Goal: Task Accomplishment & Management: Manage account settings

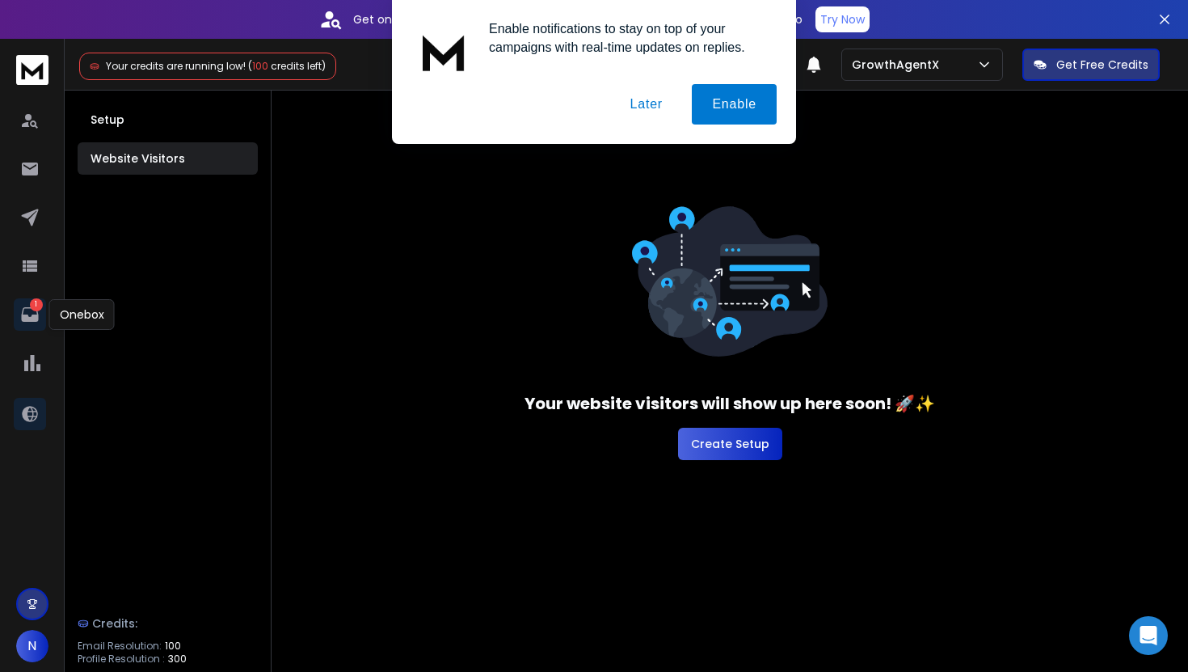
click at [17, 321] on link "1" at bounding box center [30, 314] width 32 height 32
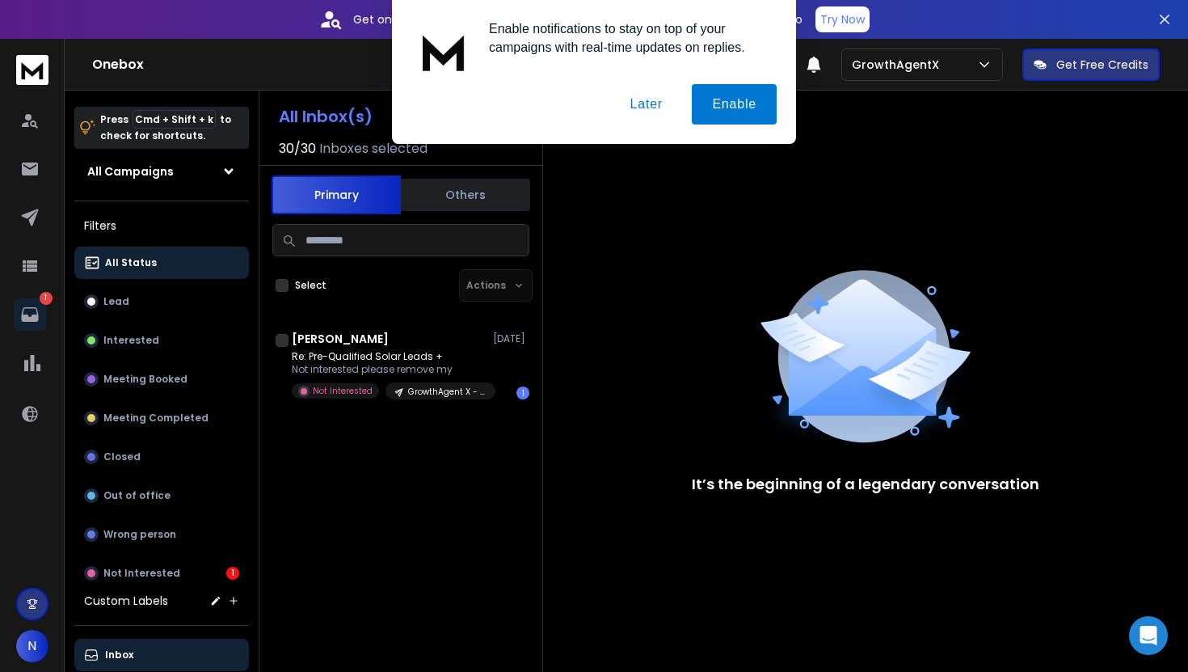
click at [653, 109] on button "Later" at bounding box center [645, 104] width 73 height 40
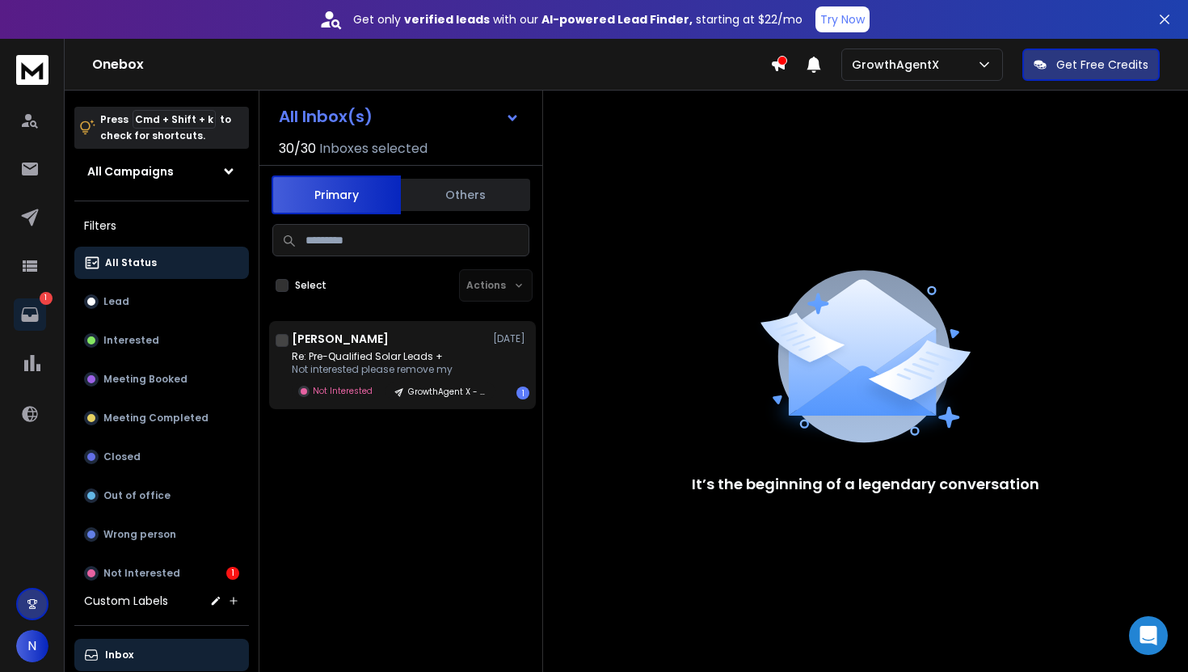
click at [377, 358] on p "Re: Pre-Qualified Solar Leads +" at bounding box center [389, 356] width 194 height 13
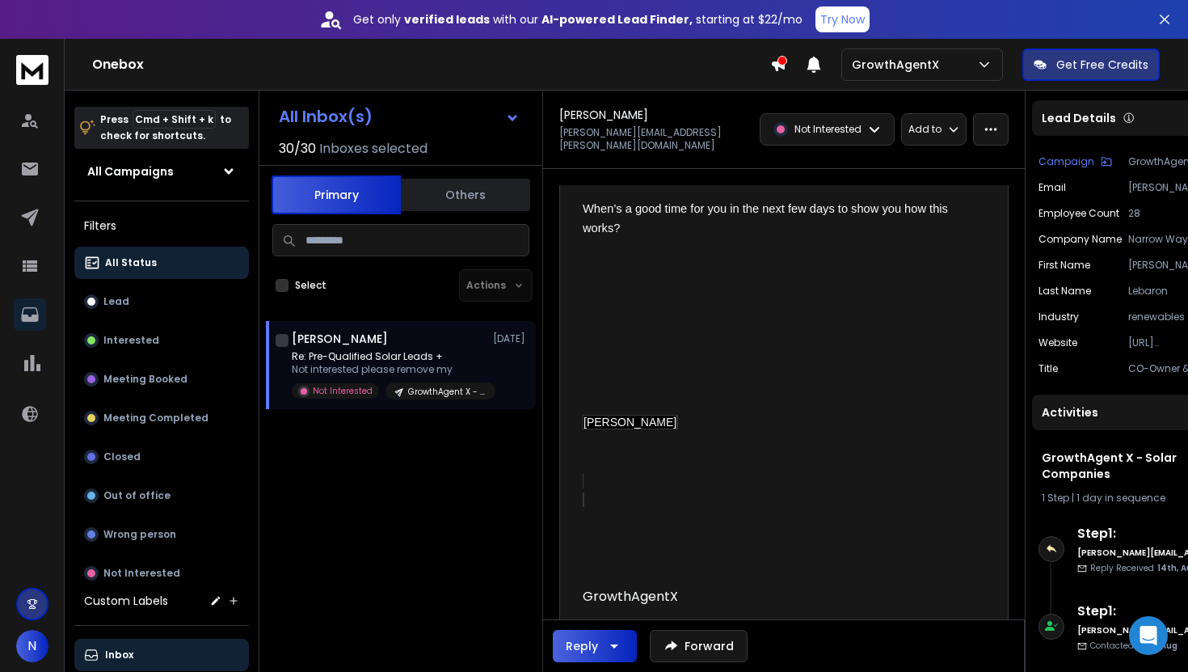
scroll to position [1823, 0]
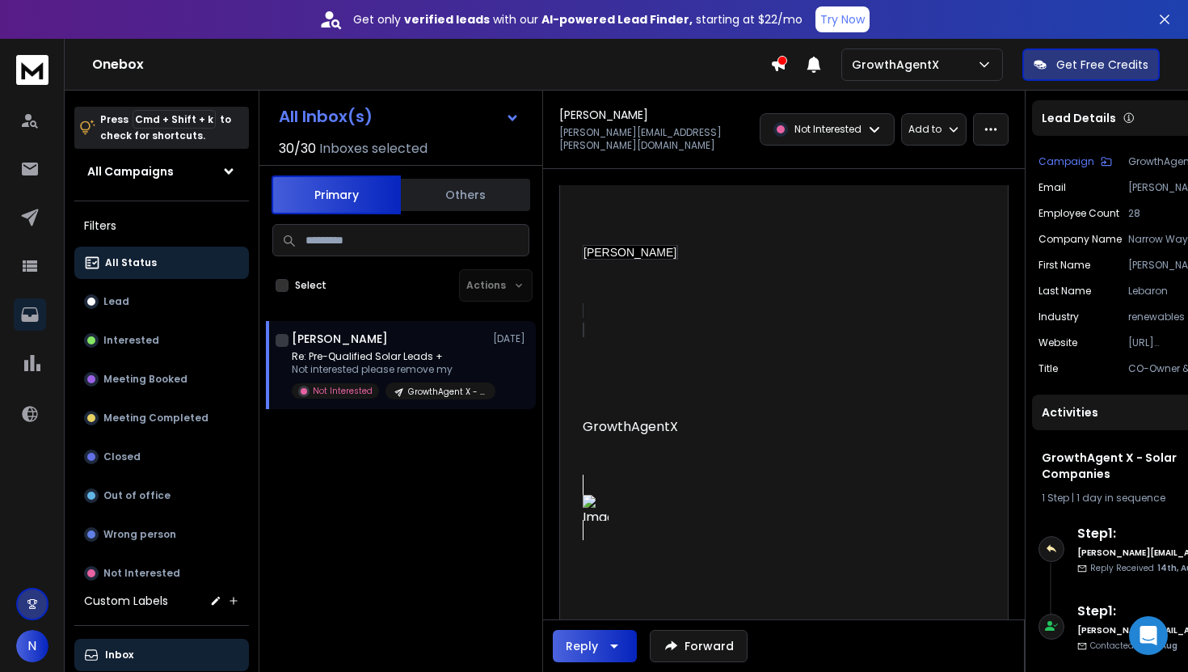
drag, startPoint x: 596, startPoint y: 411, endPoint x: 618, endPoint y: 383, distance: 35.7
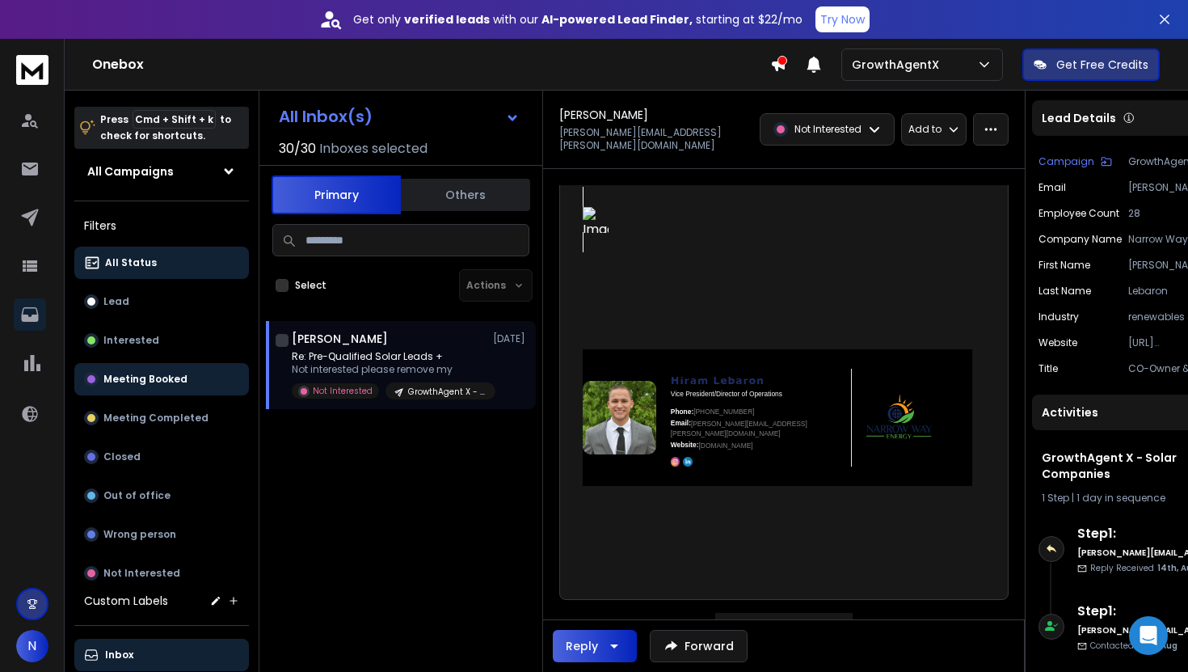
scroll to position [258, 0]
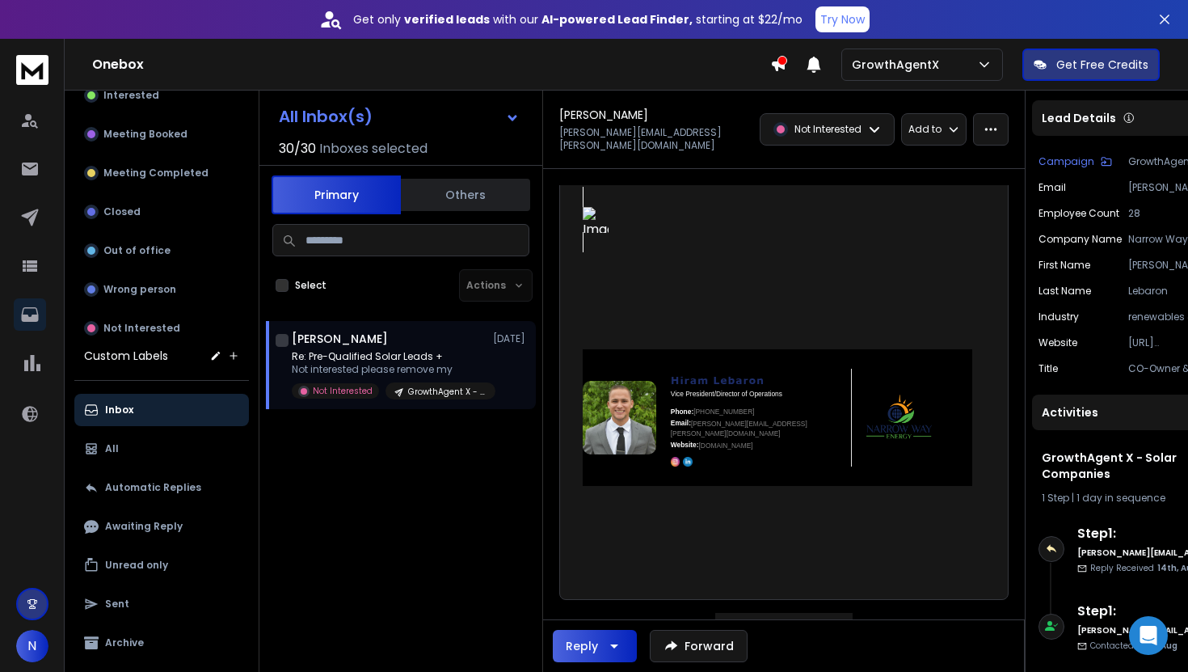
click at [959, 124] on icon at bounding box center [953, 129] width 11 height 11
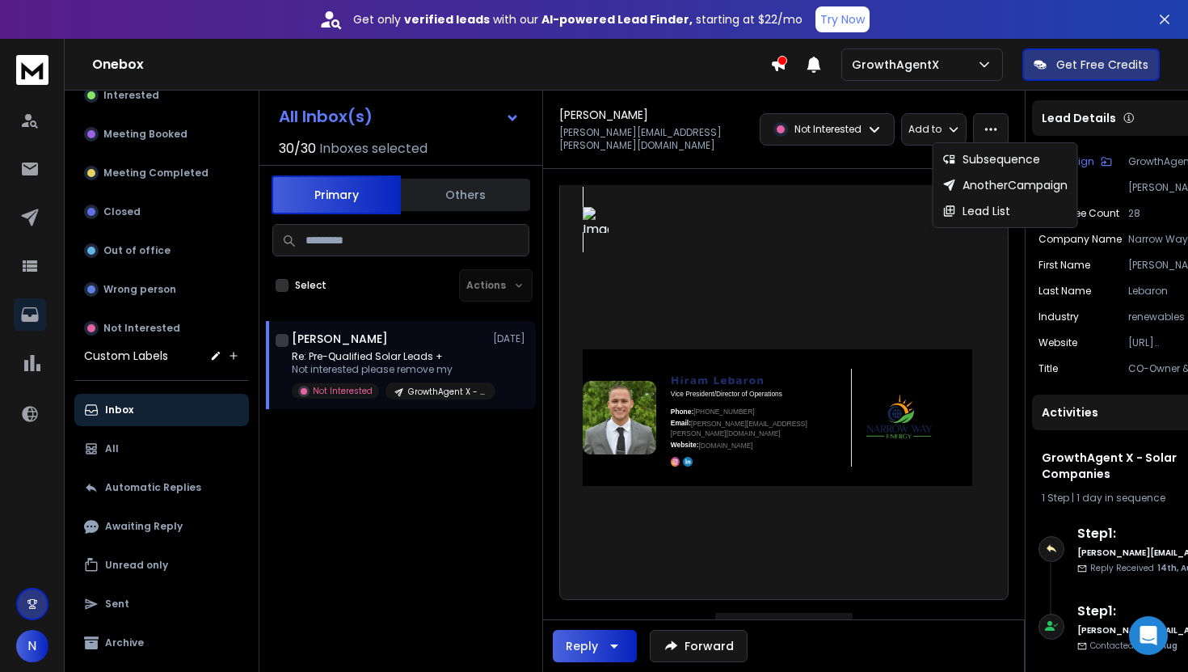
click at [894, 128] on div "Not Interested" at bounding box center [826, 129] width 133 height 31
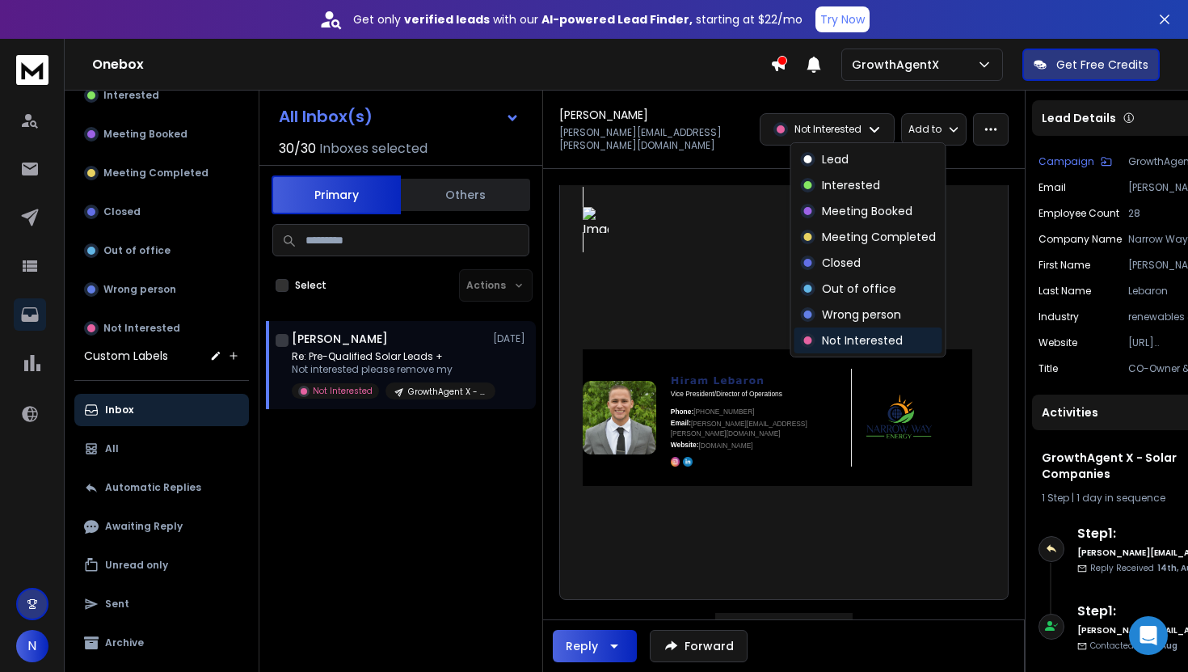
click at [854, 342] on p "Not Interested" at bounding box center [862, 340] width 81 height 16
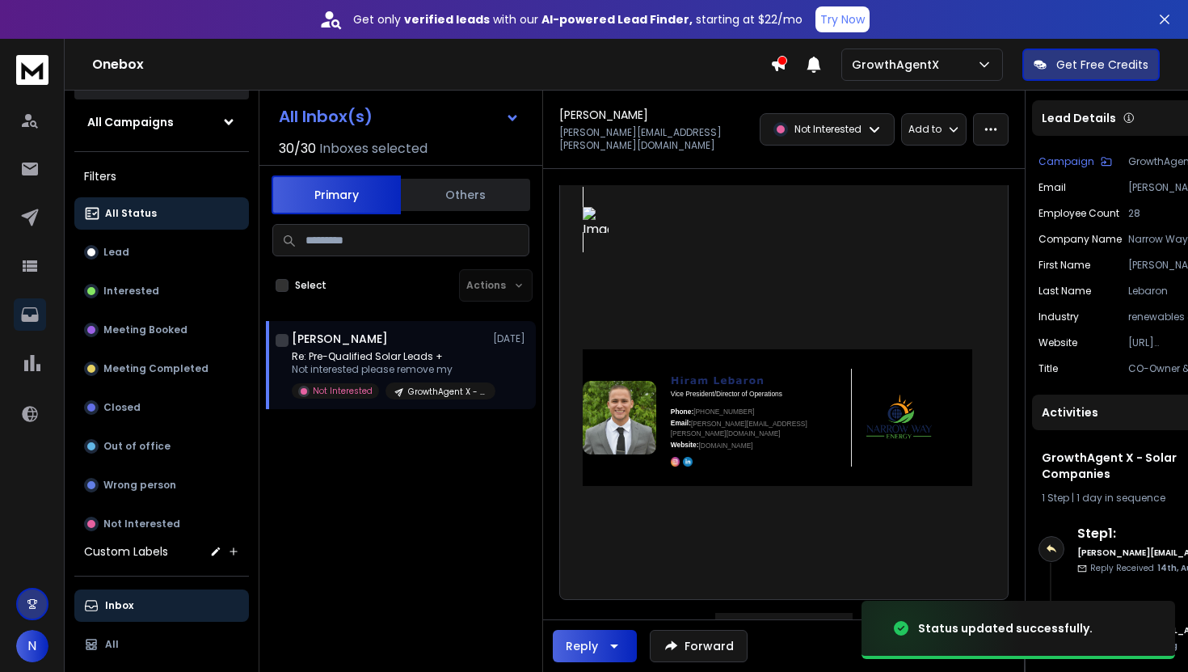
scroll to position [0, 0]
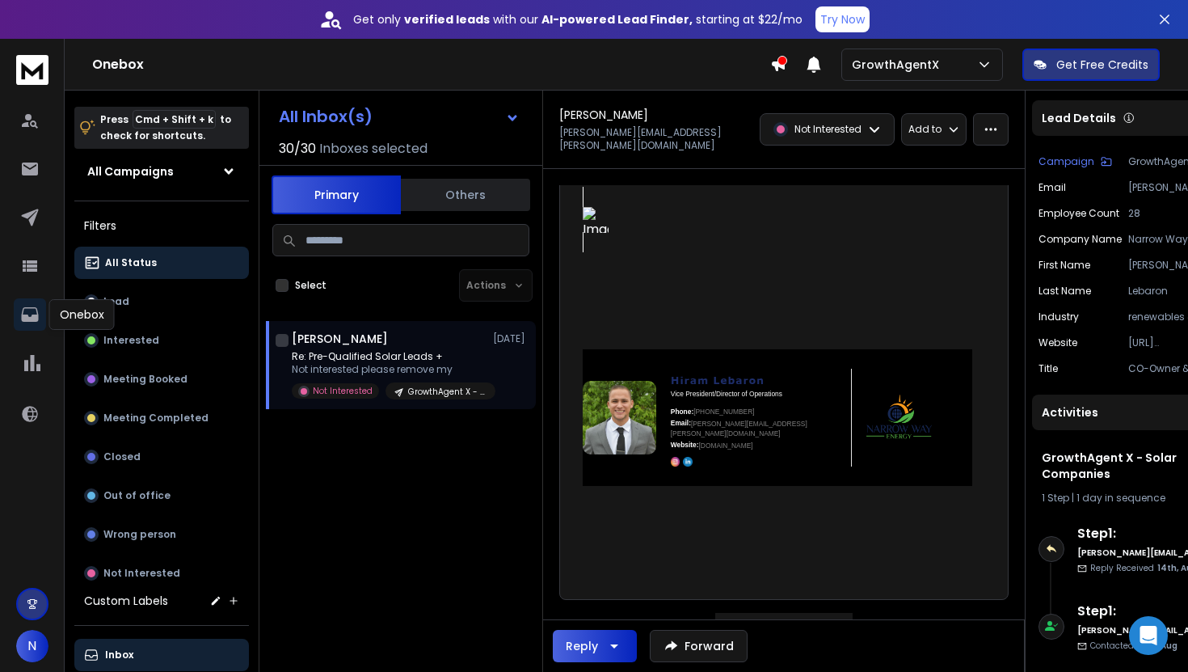
click at [30, 314] on icon at bounding box center [29, 314] width 19 height 19
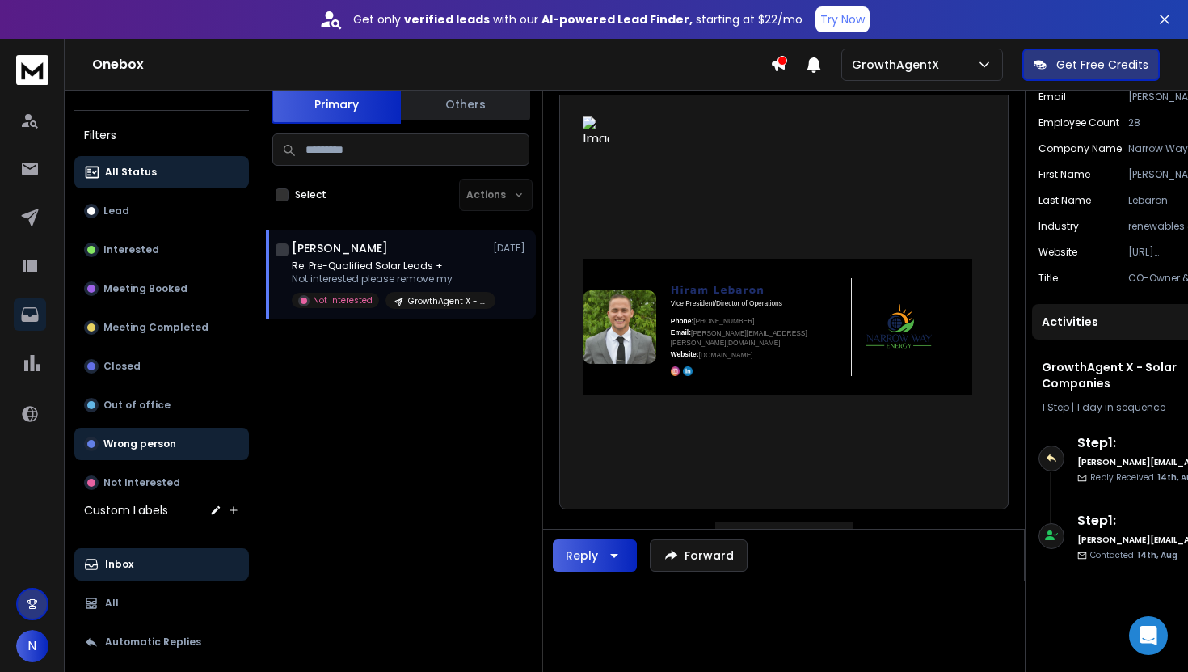
scroll to position [258, 0]
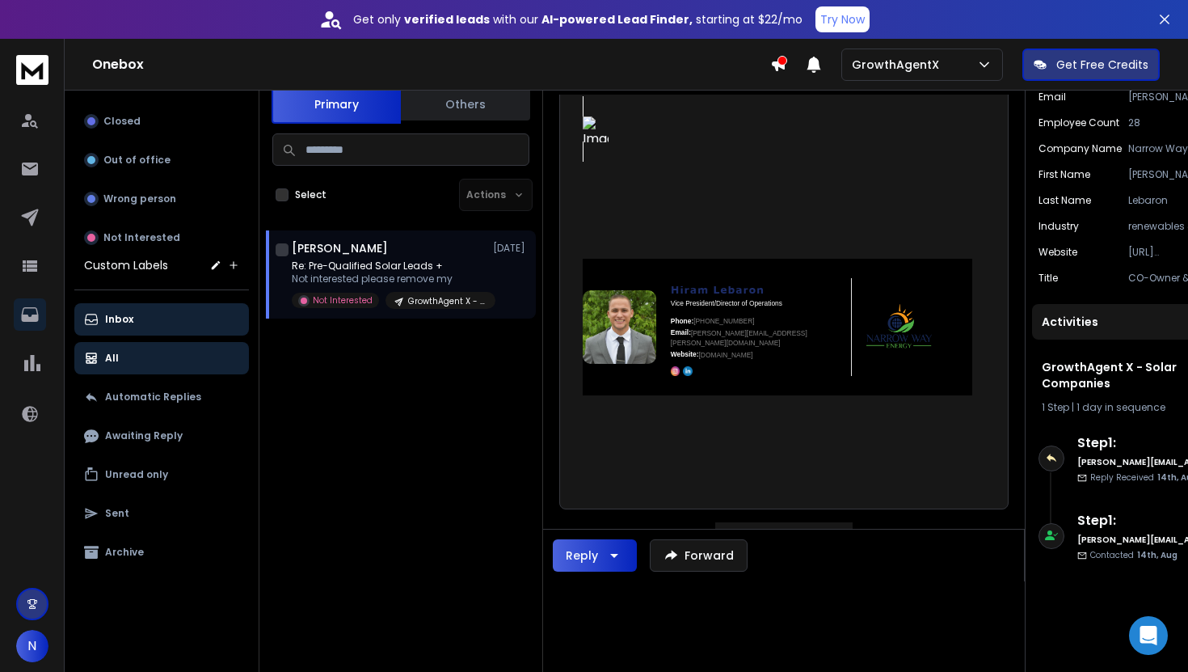
click at [139, 353] on button "All" at bounding box center [161, 358] width 175 height 32
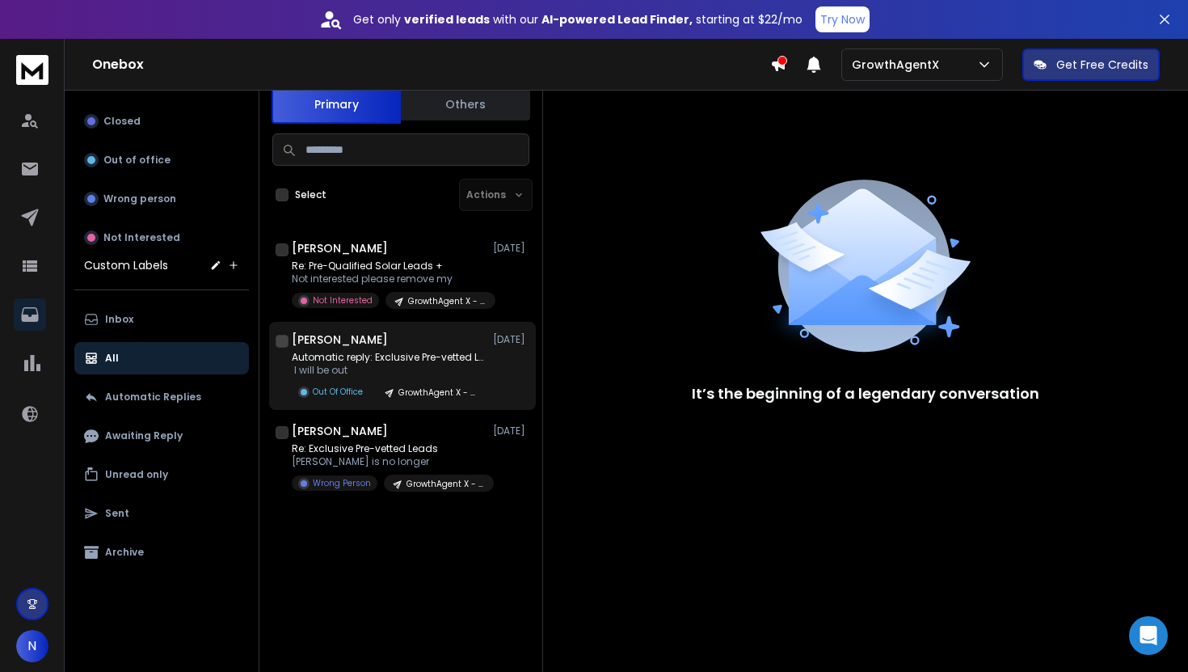
click at [387, 352] on p "Automatic reply: Exclusive Pre-vetted Leads" at bounding box center [389, 357] width 194 height 13
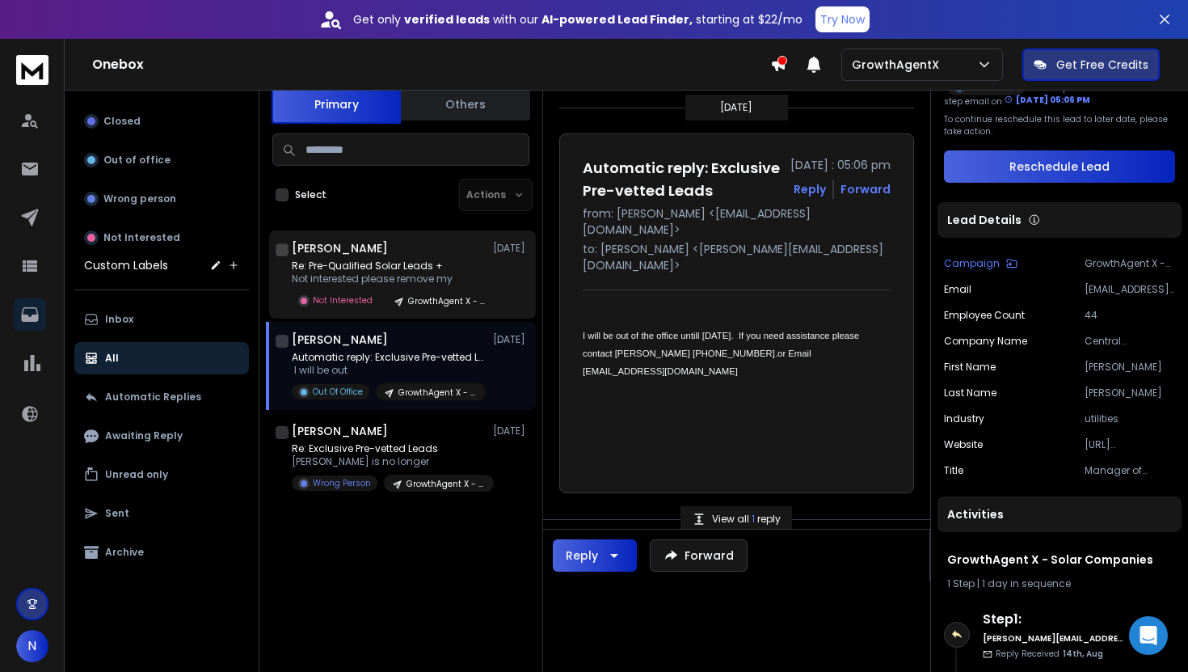
click at [389, 268] on p "Re: Pre-Qualified Solar Leads +" at bounding box center [389, 265] width 194 height 13
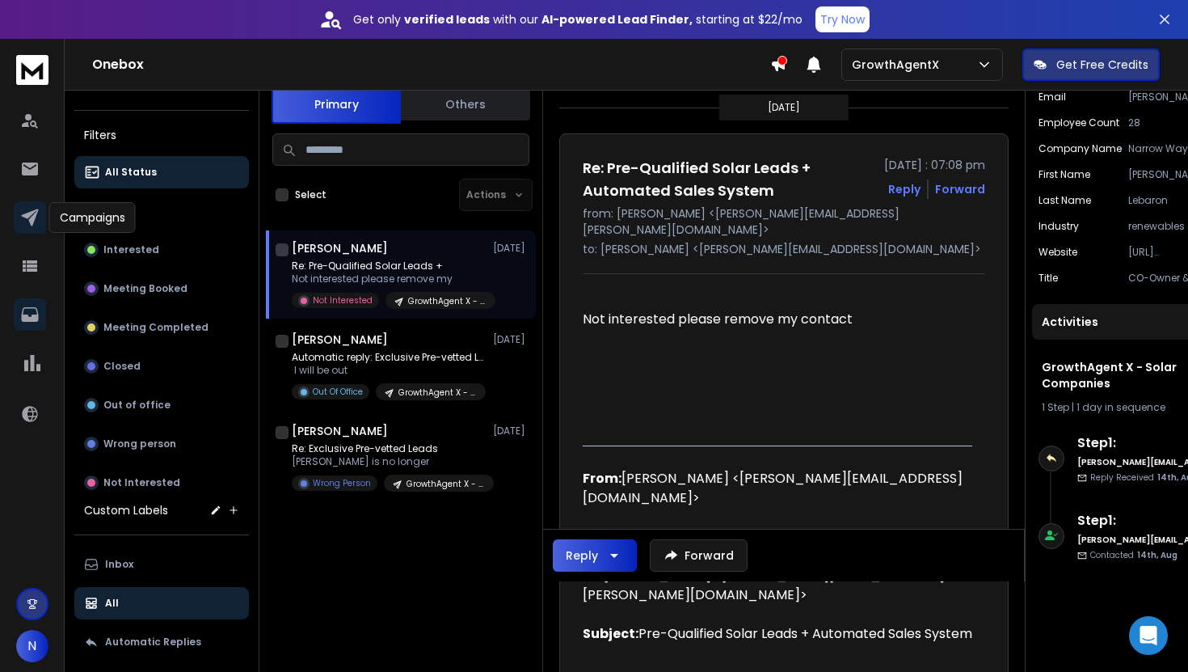
click at [29, 223] on icon at bounding box center [29, 217] width 19 height 19
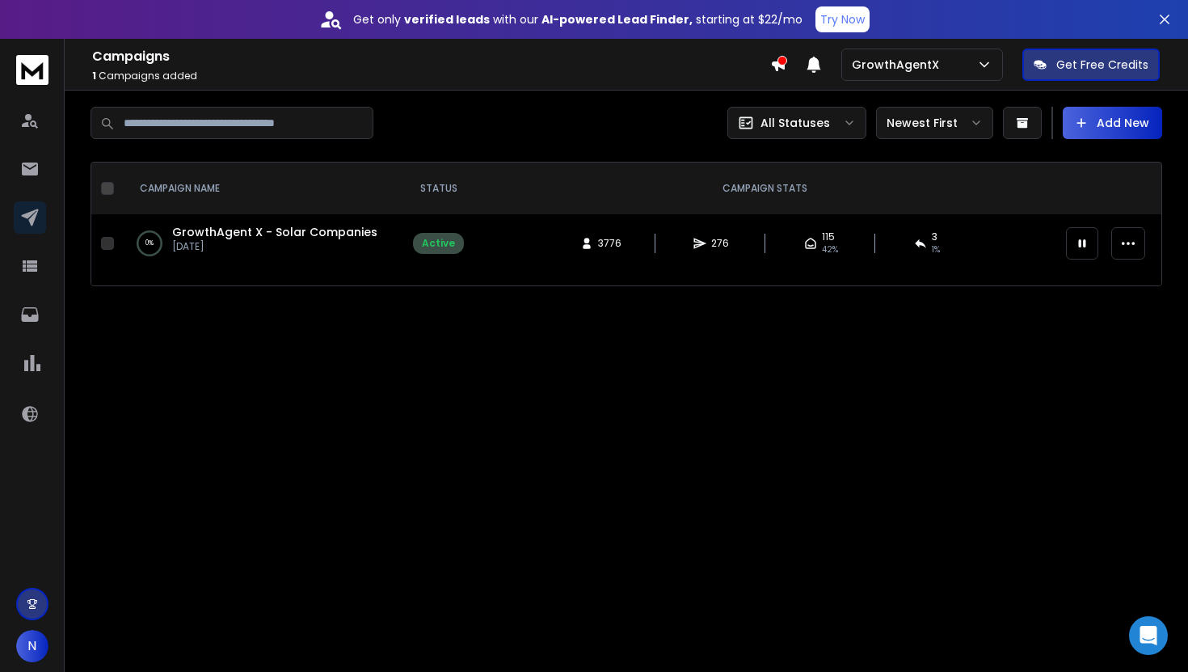
click at [328, 229] on span "GrowthAgent X - Solar Companies" at bounding box center [274, 232] width 205 height 16
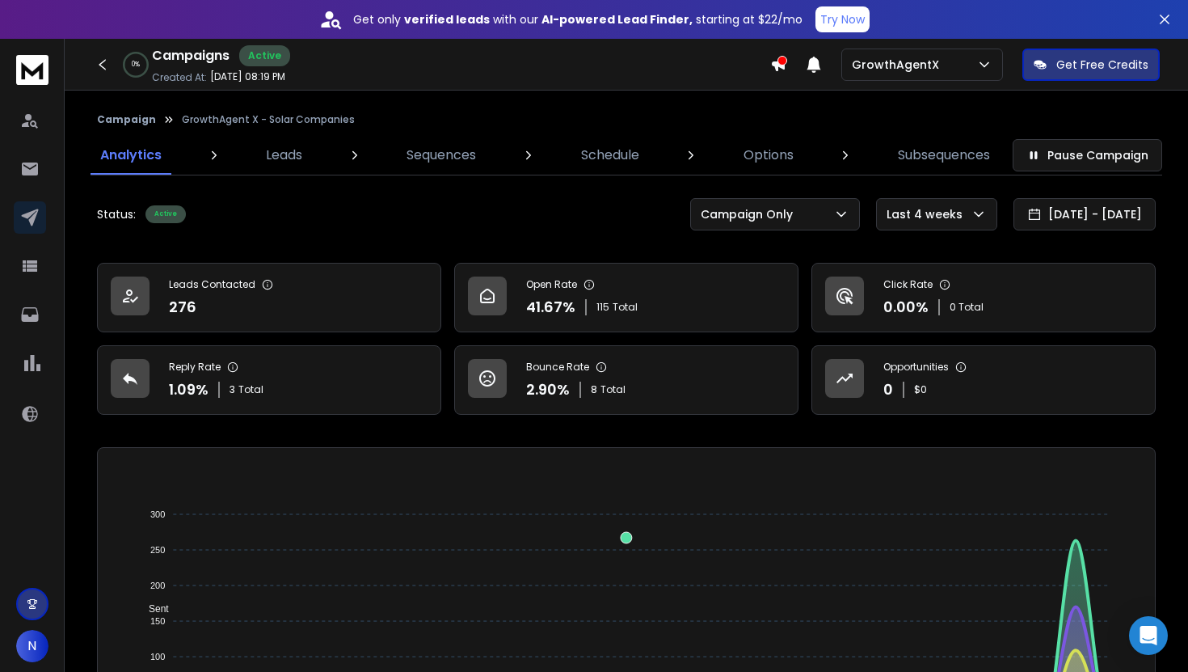
scroll to position [441, 0]
